Goal: Task Accomplishment & Management: Manage account settings

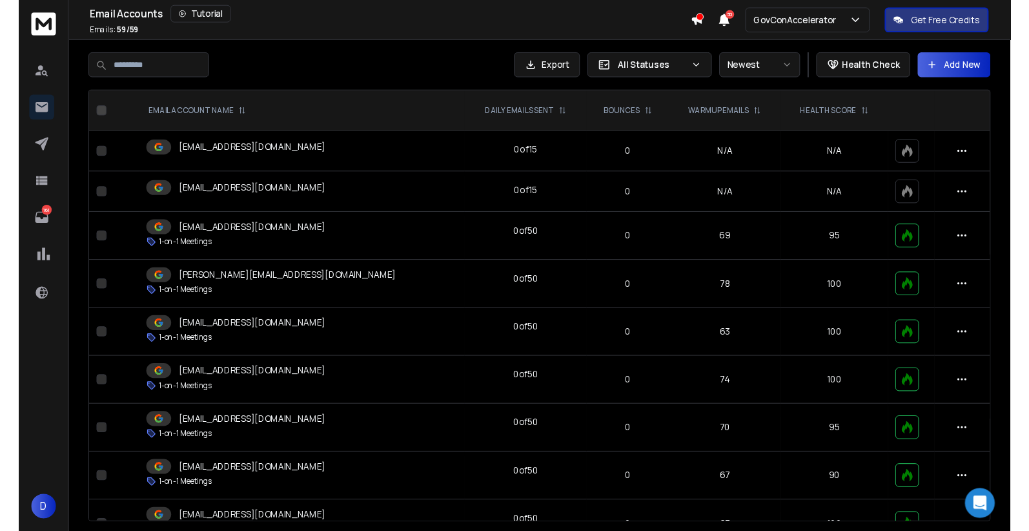
scroll to position [3, 0]
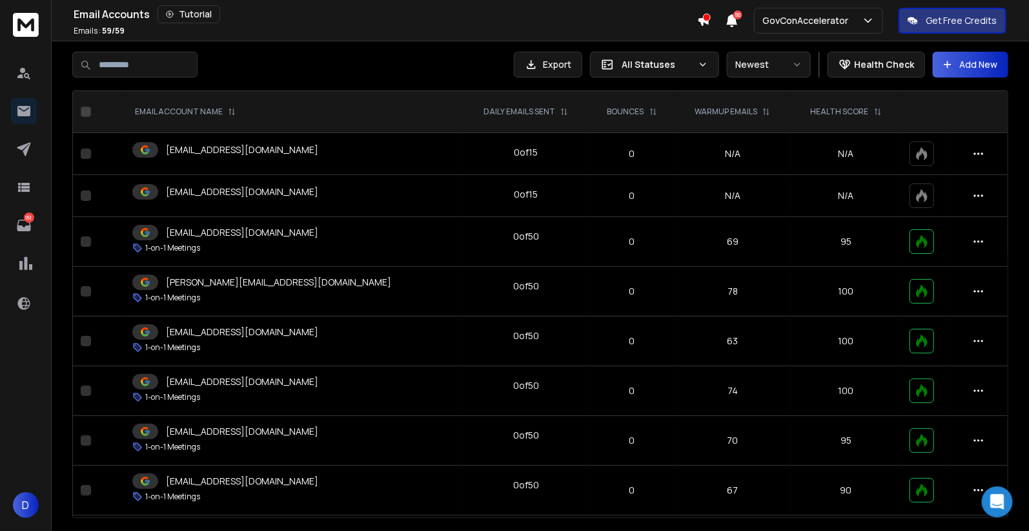
click at [915, 156] on icon at bounding box center [921, 153] width 13 height 13
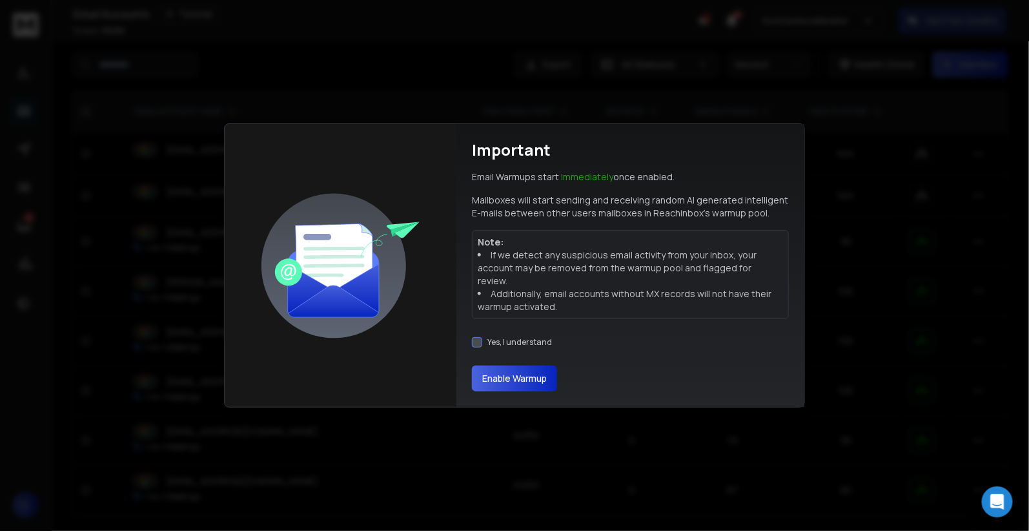
drag, startPoint x: 476, startPoint y: 336, endPoint x: 489, endPoint y: 352, distance: 20.3
click at [478, 337] on button "Yes, I understand" at bounding box center [477, 342] width 10 height 10
click at [494, 369] on button "Enable Warmup" at bounding box center [514, 378] width 85 height 26
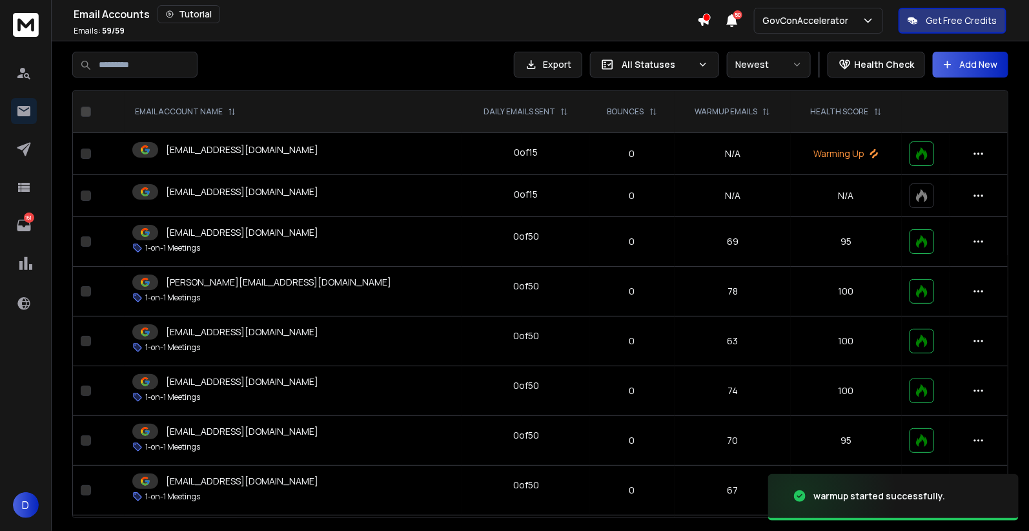
click at [916, 196] on icon at bounding box center [921, 195] width 13 height 13
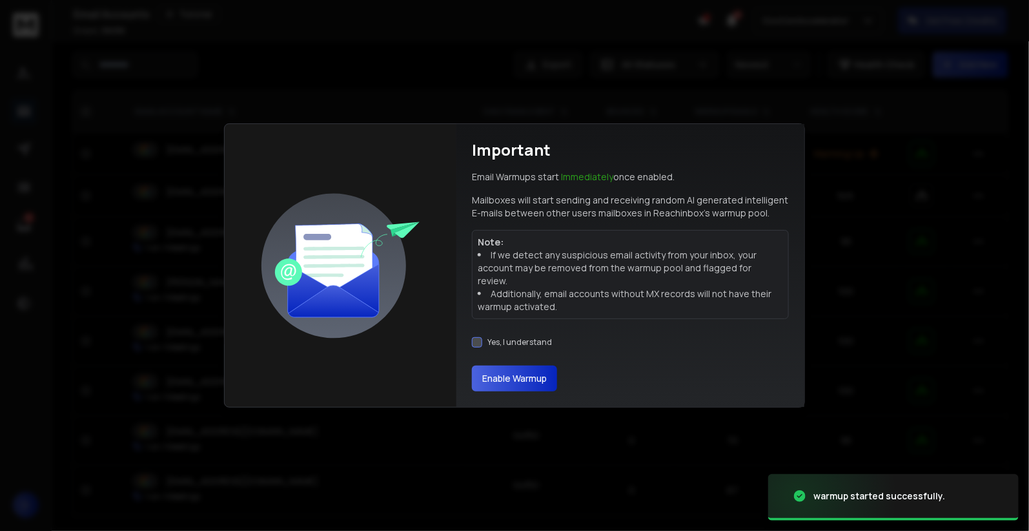
drag, startPoint x: 478, startPoint y: 329, endPoint x: 479, endPoint y: 335, distance: 6.6
click at [478, 329] on div "Yes, I understand" at bounding box center [512, 342] width 80 height 26
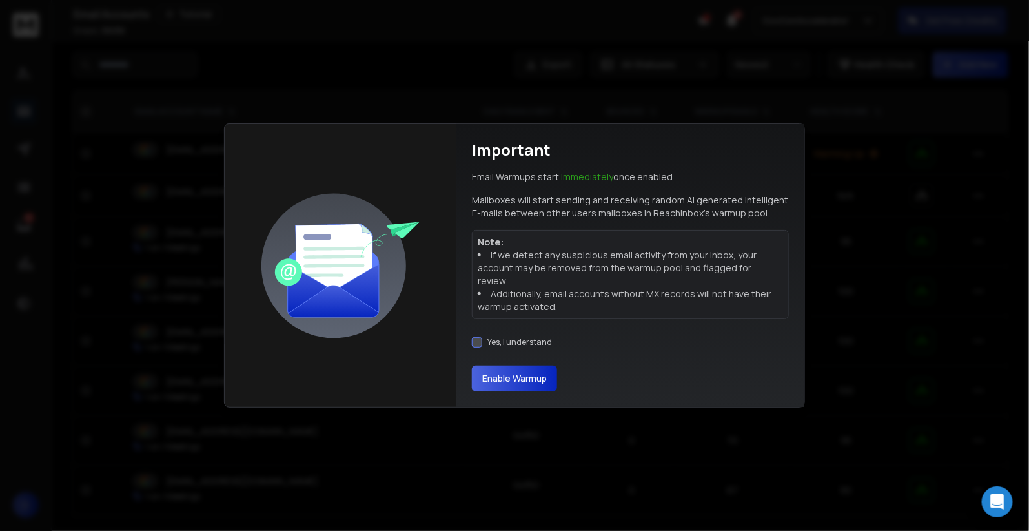
drag, startPoint x: 479, startPoint y: 335, endPoint x: 485, endPoint y: 358, distance: 23.5
click at [480, 337] on button "Yes, I understand" at bounding box center [477, 342] width 10 height 10
click at [488, 367] on button "Enable Warmup" at bounding box center [514, 378] width 85 height 26
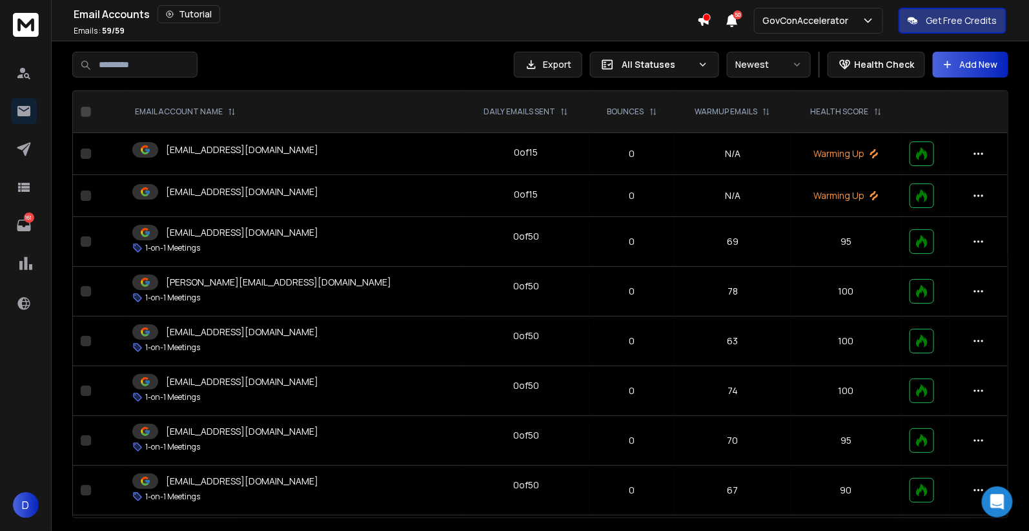
click at [656, 67] on p "All Statuses" at bounding box center [657, 64] width 71 height 13
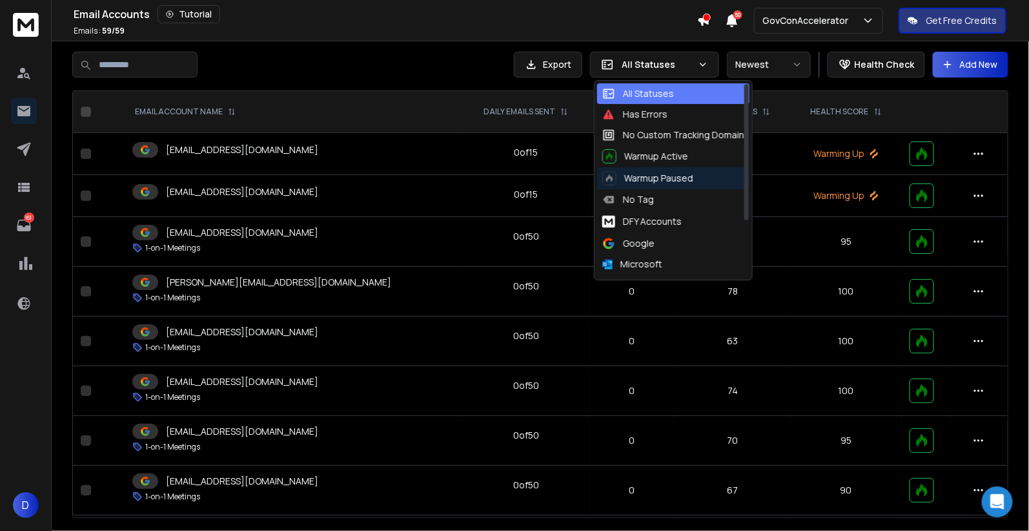
click at [652, 178] on div "Warmup Paused" at bounding box center [647, 178] width 91 height 14
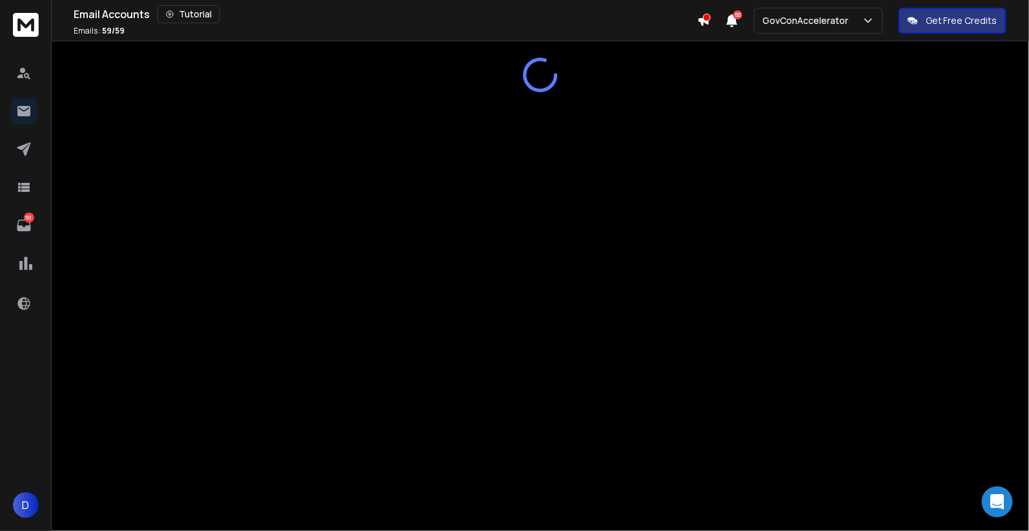
scroll to position [0, 0]
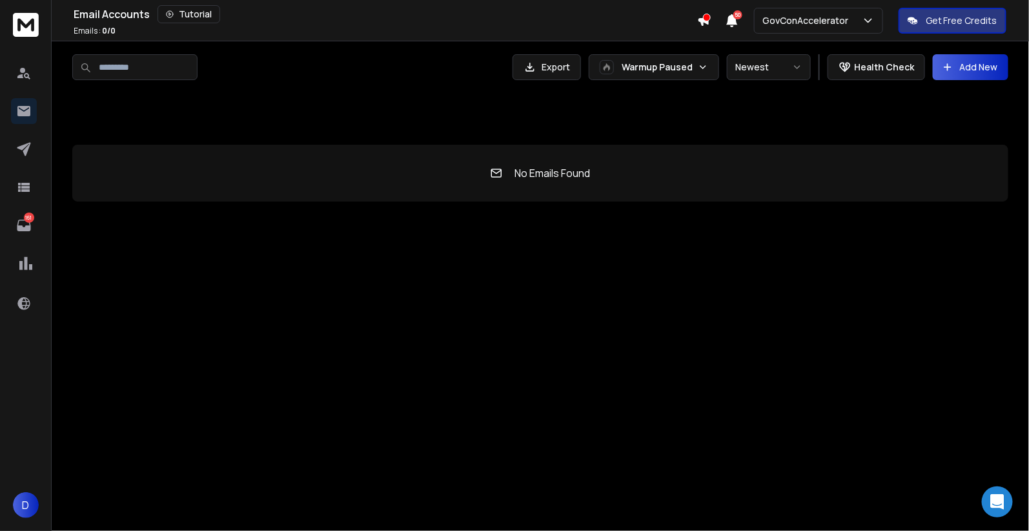
click at [663, 49] on div "Export Warmup Paused Newest Health Check Add New No Emails Found" at bounding box center [540, 127] width 977 height 173
click at [665, 65] on p "Warmup Paused" at bounding box center [657, 67] width 71 height 13
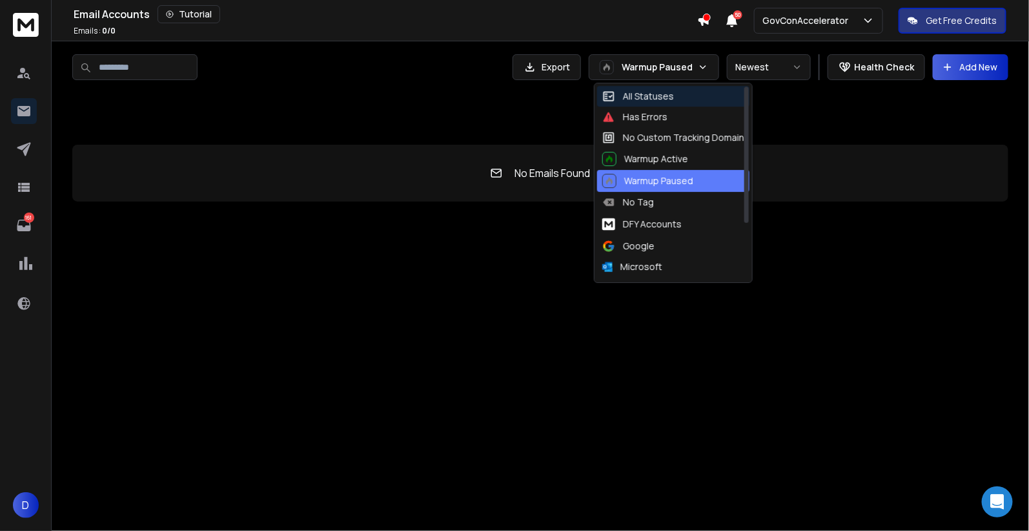
click at [664, 99] on div "All Statuses" at bounding box center [638, 96] width 72 height 13
